Goal: Check status

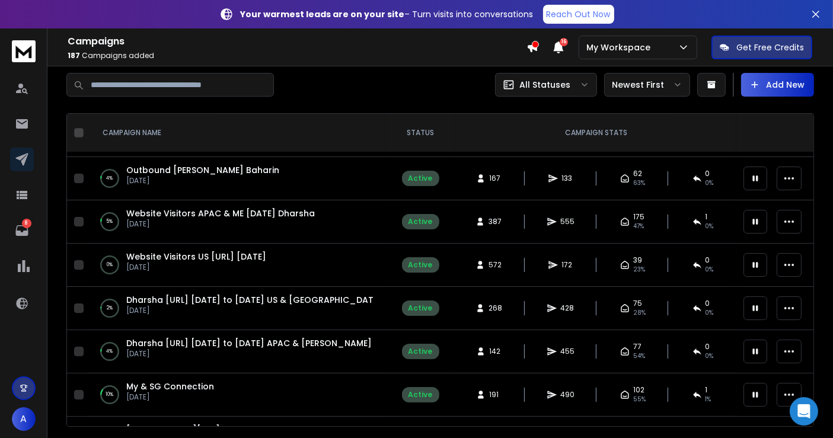
scroll to position [132, 0]
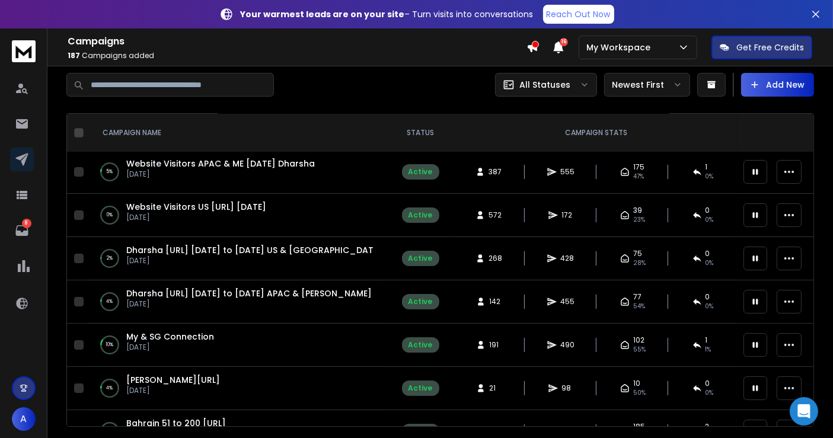
click at [226, 324] on td "10 % My & SG Connection 15 days ago" at bounding box center [236, 345] width 296 height 43
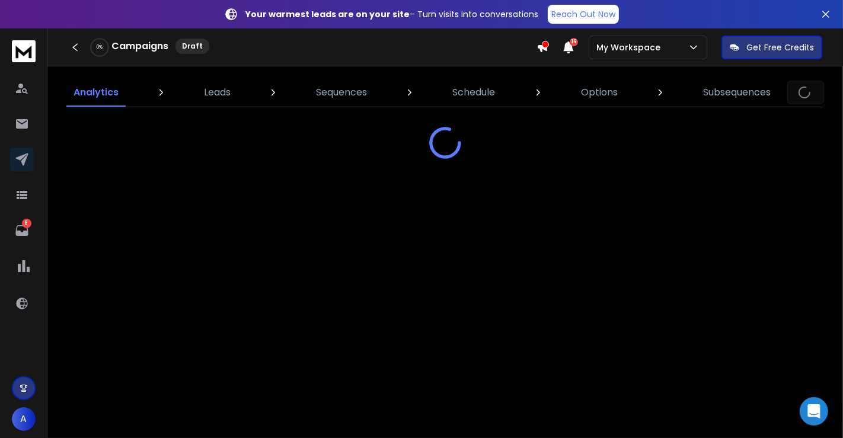
click at [571, 102] on div "Analytics Leads Sequences Schedule Options Subsequences" at bounding box center [421, 92] width 711 height 28
click at [587, 98] on p "Options" at bounding box center [591, 92] width 37 height 14
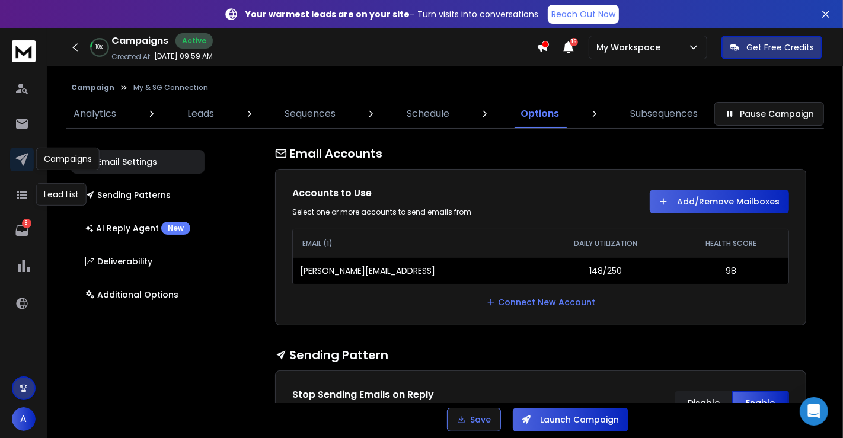
click at [17, 161] on icon at bounding box center [22, 159] width 14 height 14
